Goal: Task Accomplishment & Management: Manage account settings

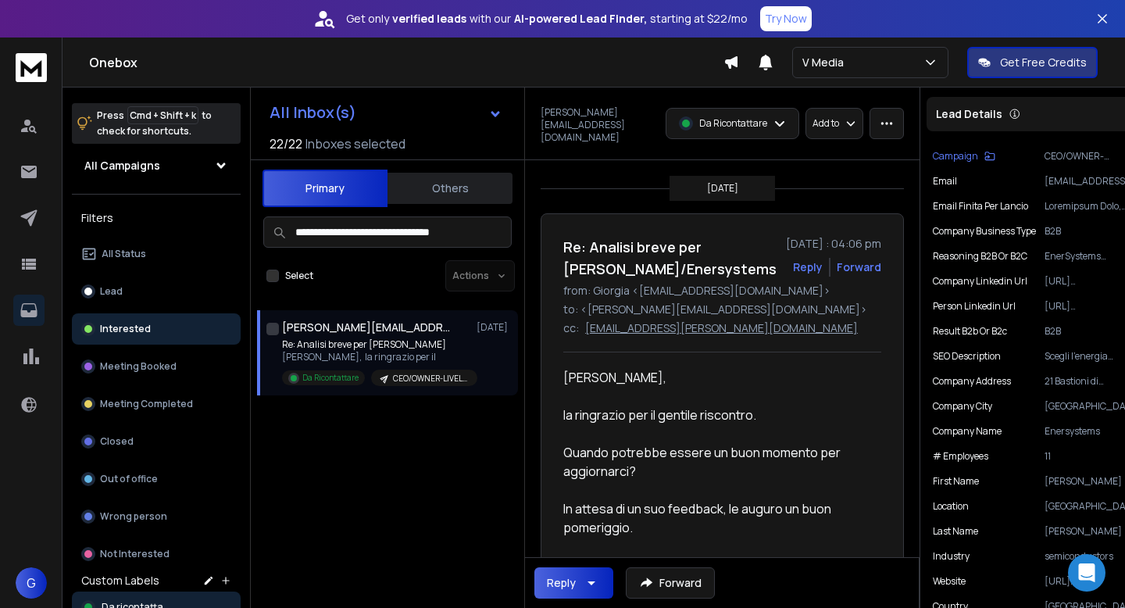
scroll to position [13, 0]
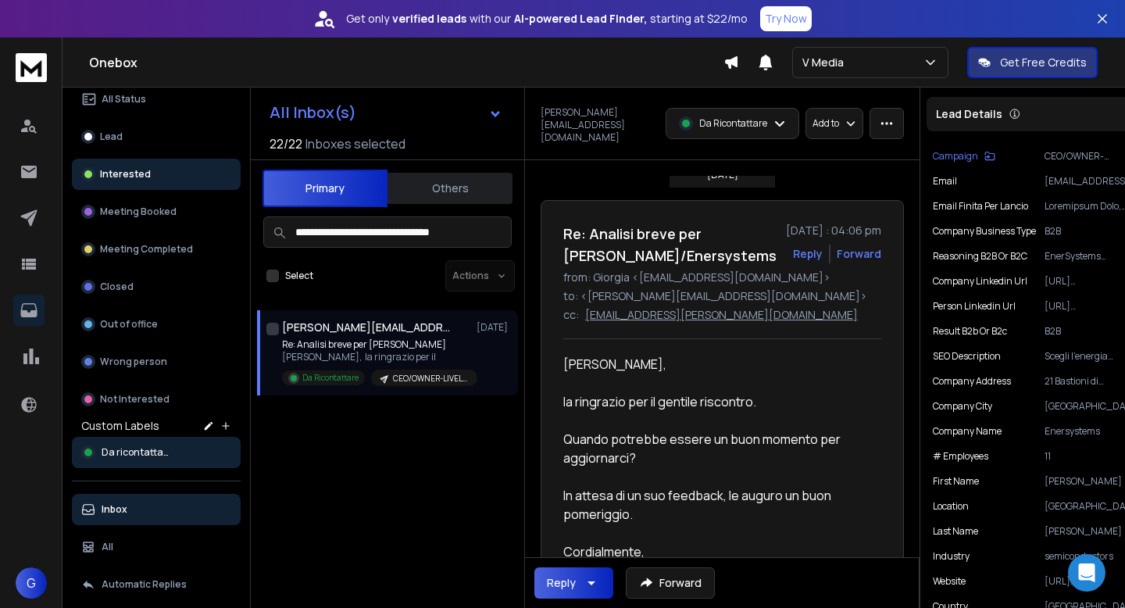
click at [149, 184] on button "Interested" at bounding box center [156, 174] width 169 height 31
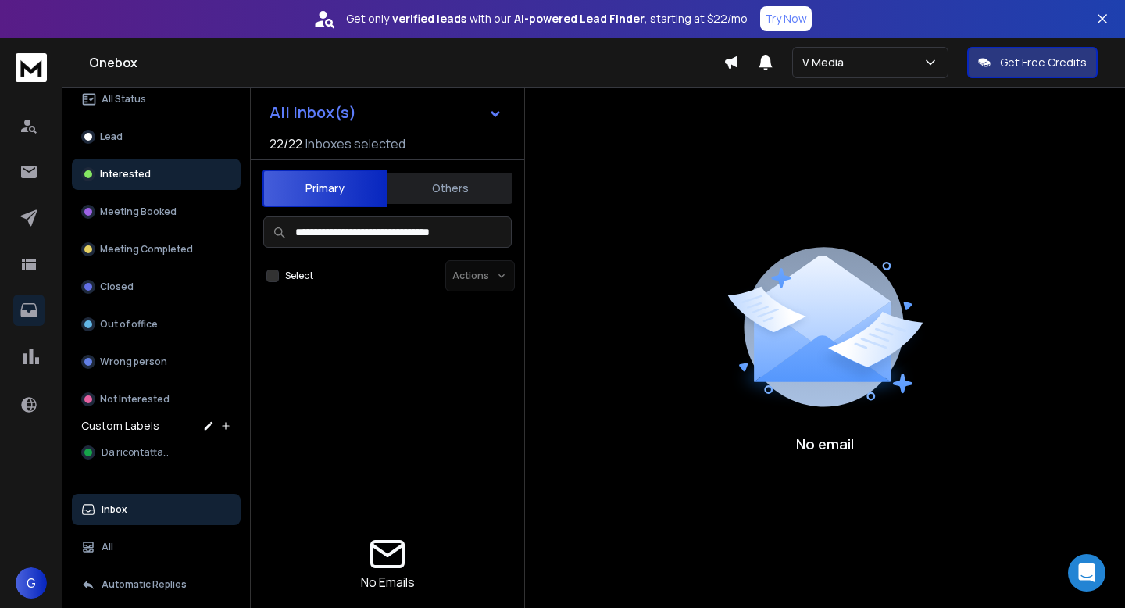
click at [149, 184] on button "Interested" at bounding box center [156, 174] width 169 height 31
click at [370, 234] on input "**********" at bounding box center [387, 231] width 249 height 31
click at [164, 176] on button "Interested" at bounding box center [156, 174] width 169 height 31
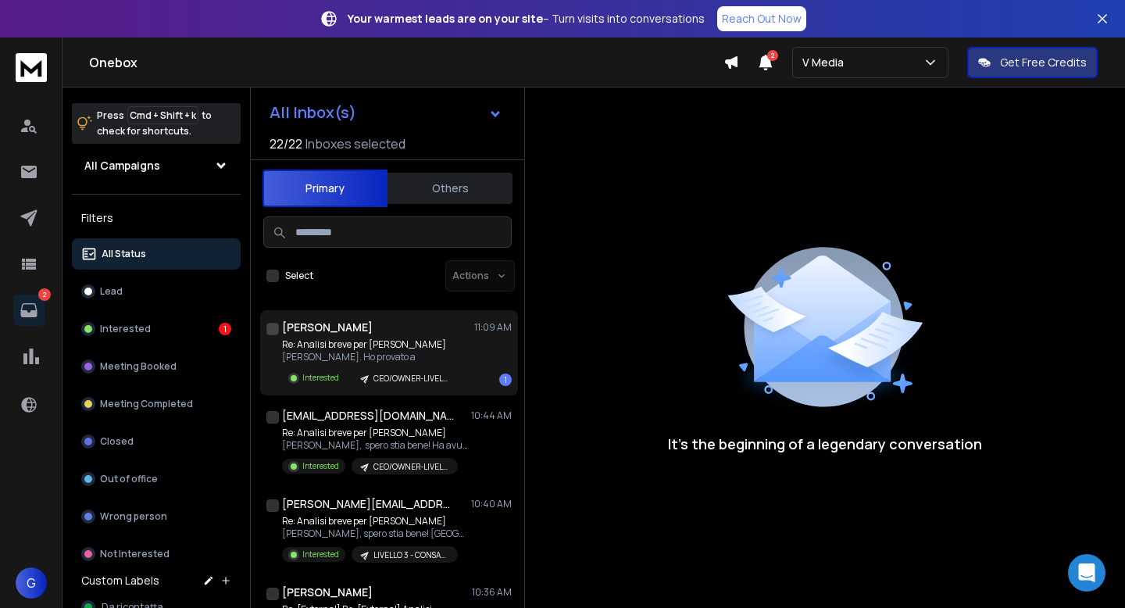
click at [349, 338] on div "Loredana Santese 11:09 AM Re: Analisi breve per Loredana Buongiorno Giorgia. Ho…" at bounding box center [397, 353] width 230 height 66
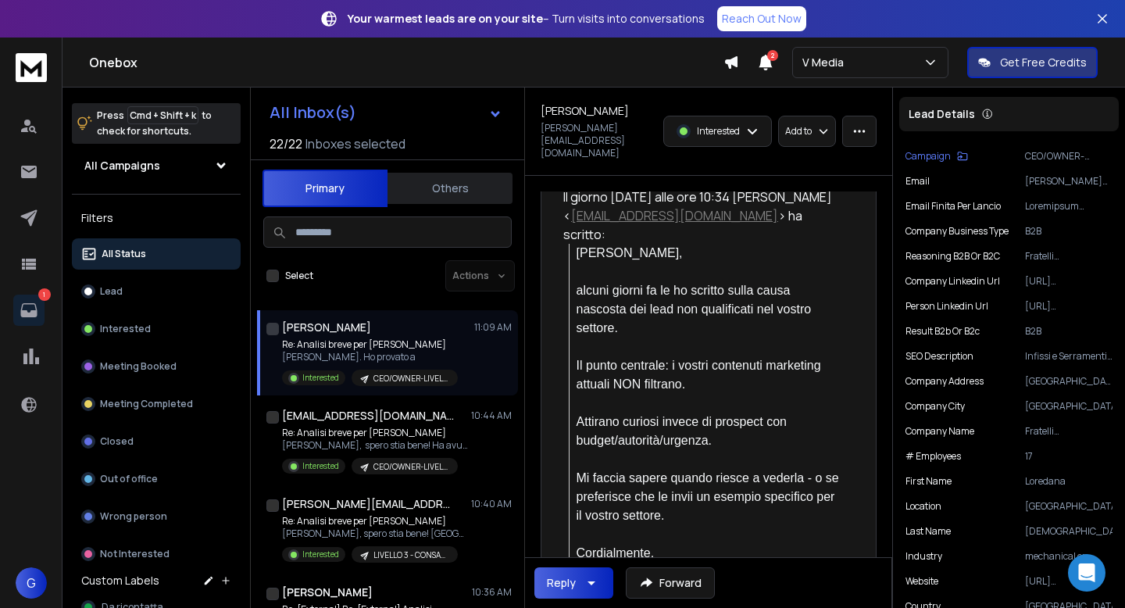
scroll to position [287, 0]
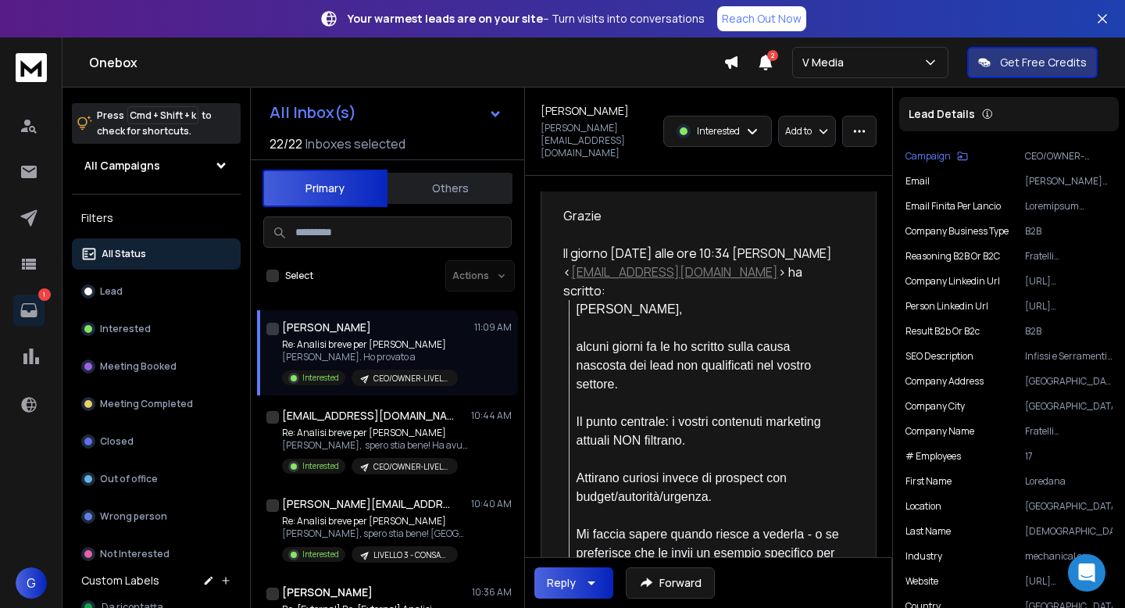
click at [483, 328] on p "11:09 AM" at bounding box center [493, 327] width 38 height 13
click at [495, 329] on p "11:09 AM" at bounding box center [493, 327] width 38 height 13
click at [858, 124] on icon "button" at bounding box center [860, 131] width 14 height 14
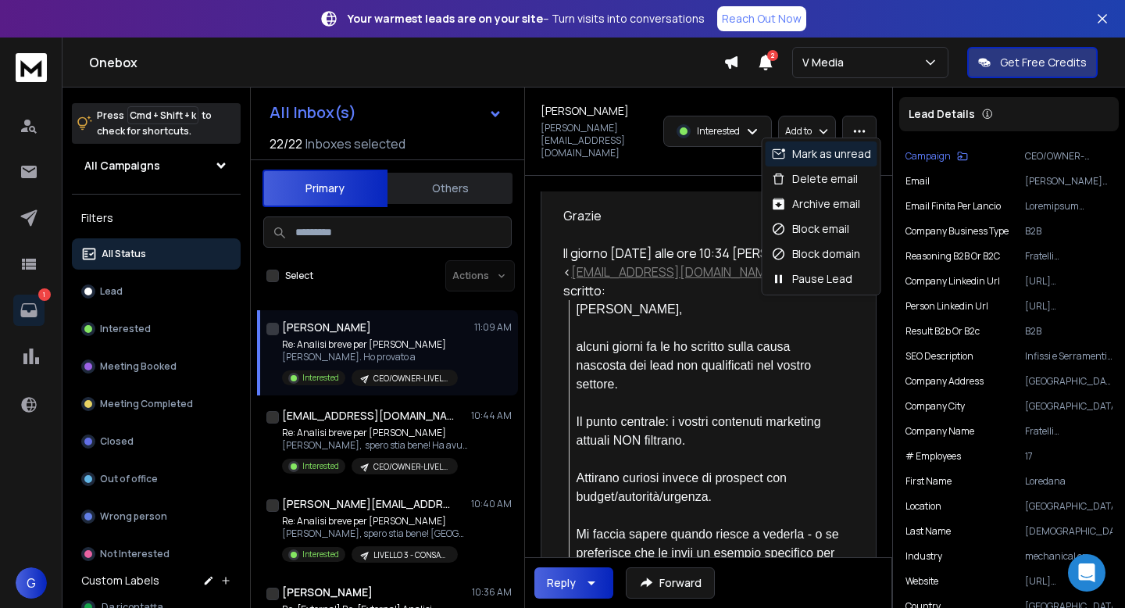
click at [824, 156] on div "Mark as unread" at bounding box center [821, 154] width 99 height 16
